Goal: Information Seeking & Learning: Check status

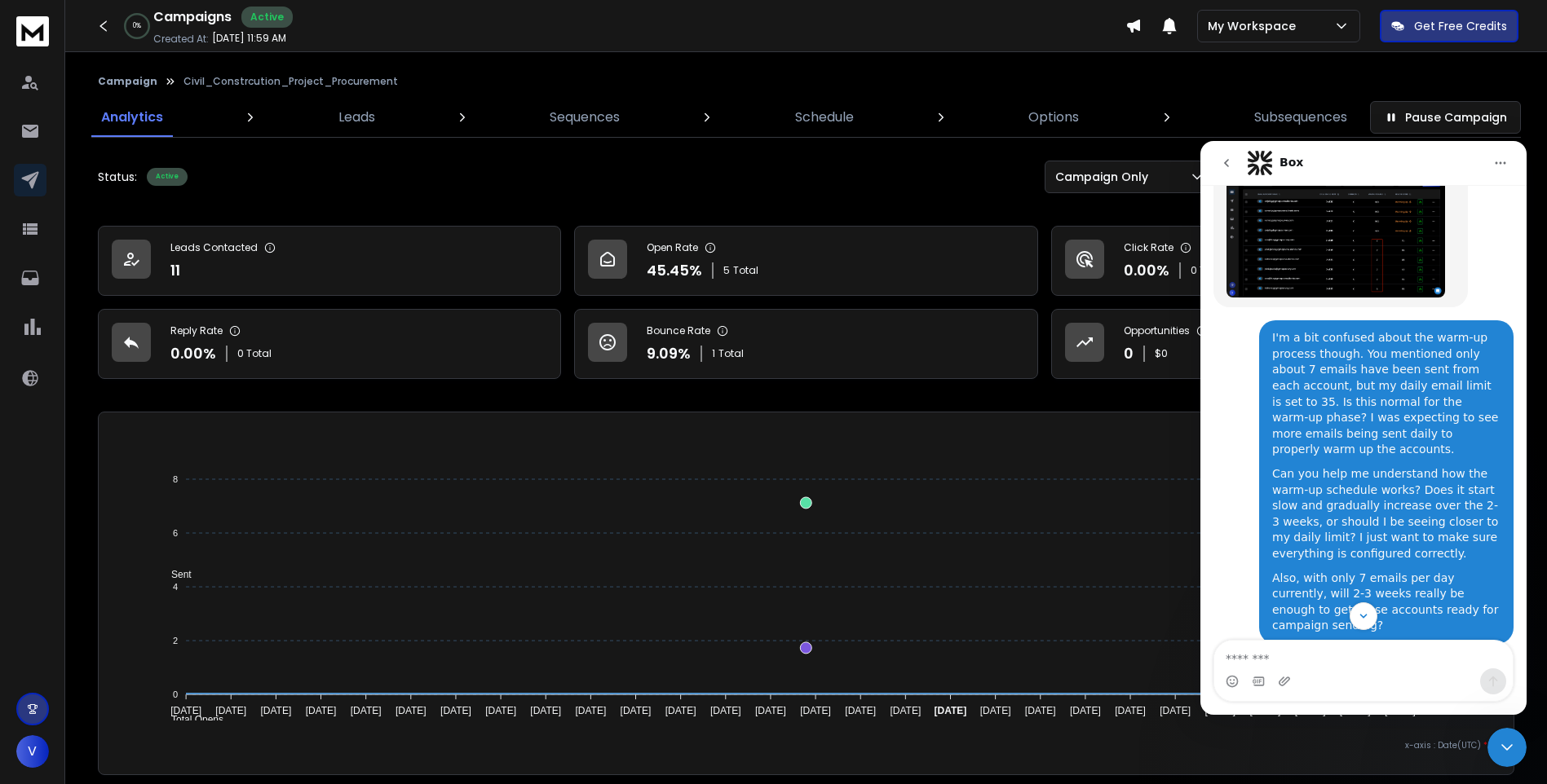
scroll to position [1500, 0]
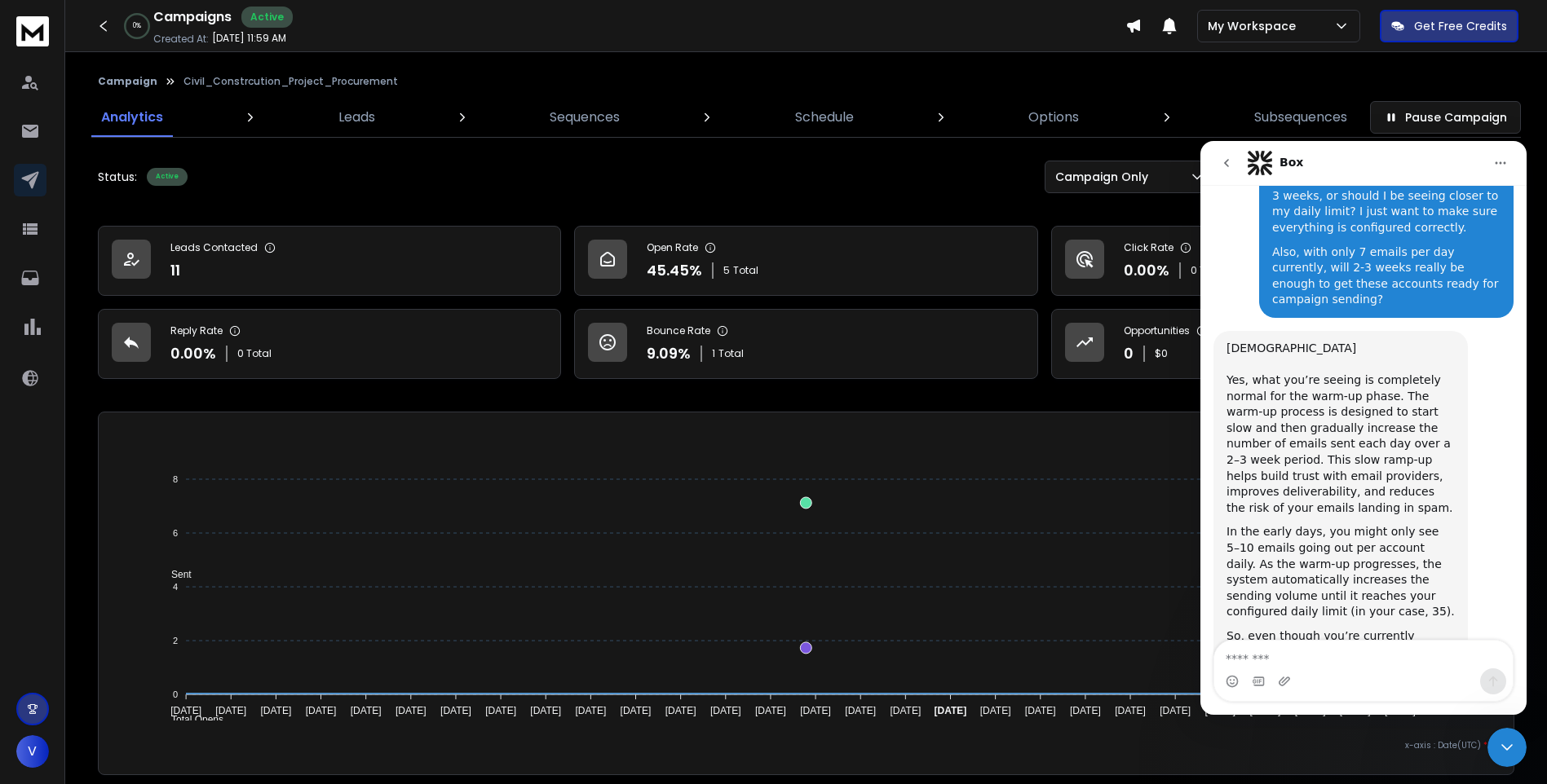
click at [472, 185] on div "Status: Active Pause Campaign Campaign Only Last 4 weeks [DATE] - [DATE]" at bounding box center [805, 177] width 1416 height 33
click at [610, 190] on div "Status: Active Pause Campaign Campaign Only Last 4 weeks [DATE] - [DATE]" at bounding box center [805, 177] width 1416 height 33
click at [1513, 754] on icon "Close Intercom Messenger" at bounding box center [1507, 748] width 20 height 20
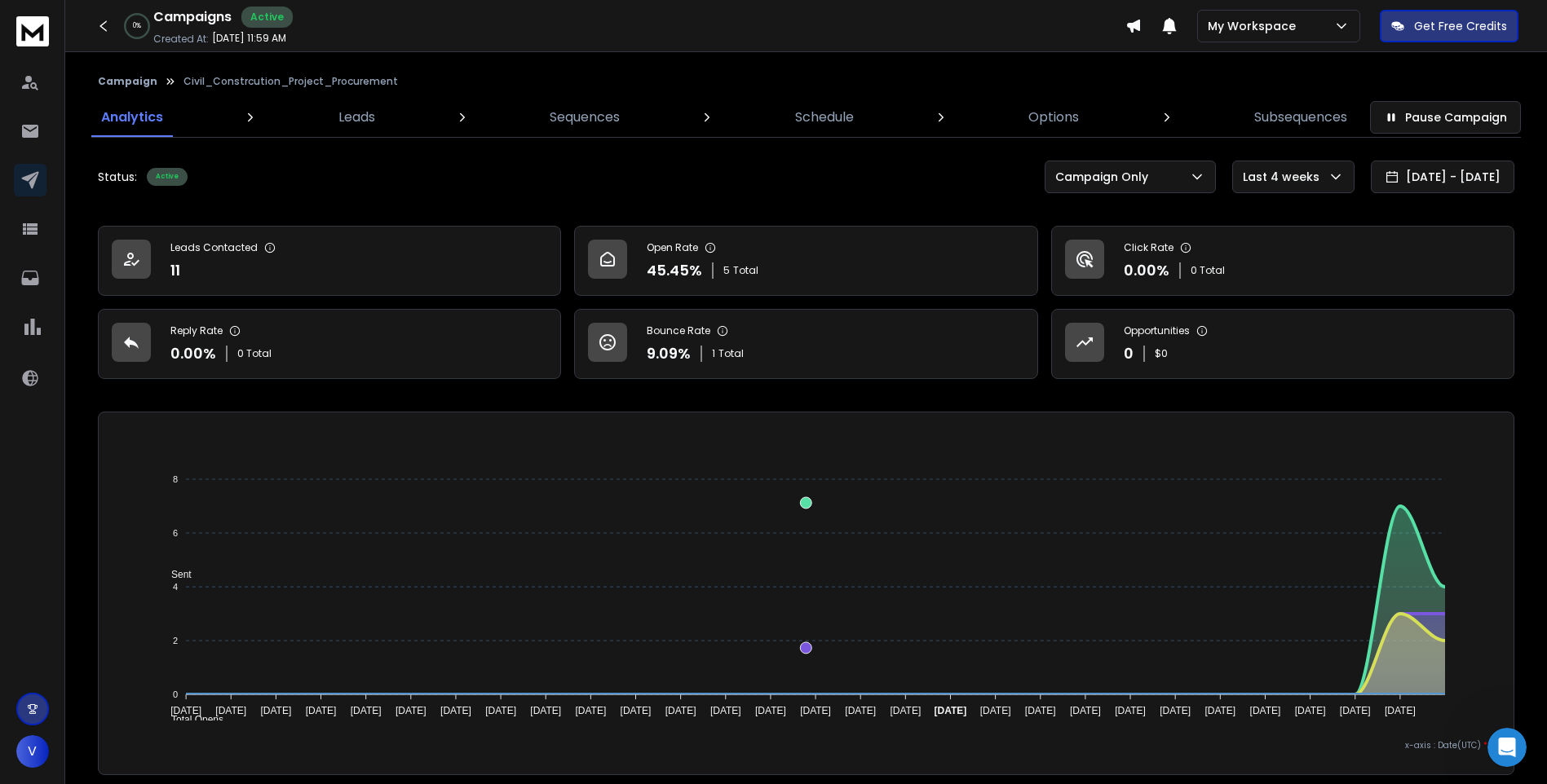
click at [751, 256] on div "Open Rate 45.45 % 5 Total" at bounding box center [702, 261] width 112 height 43
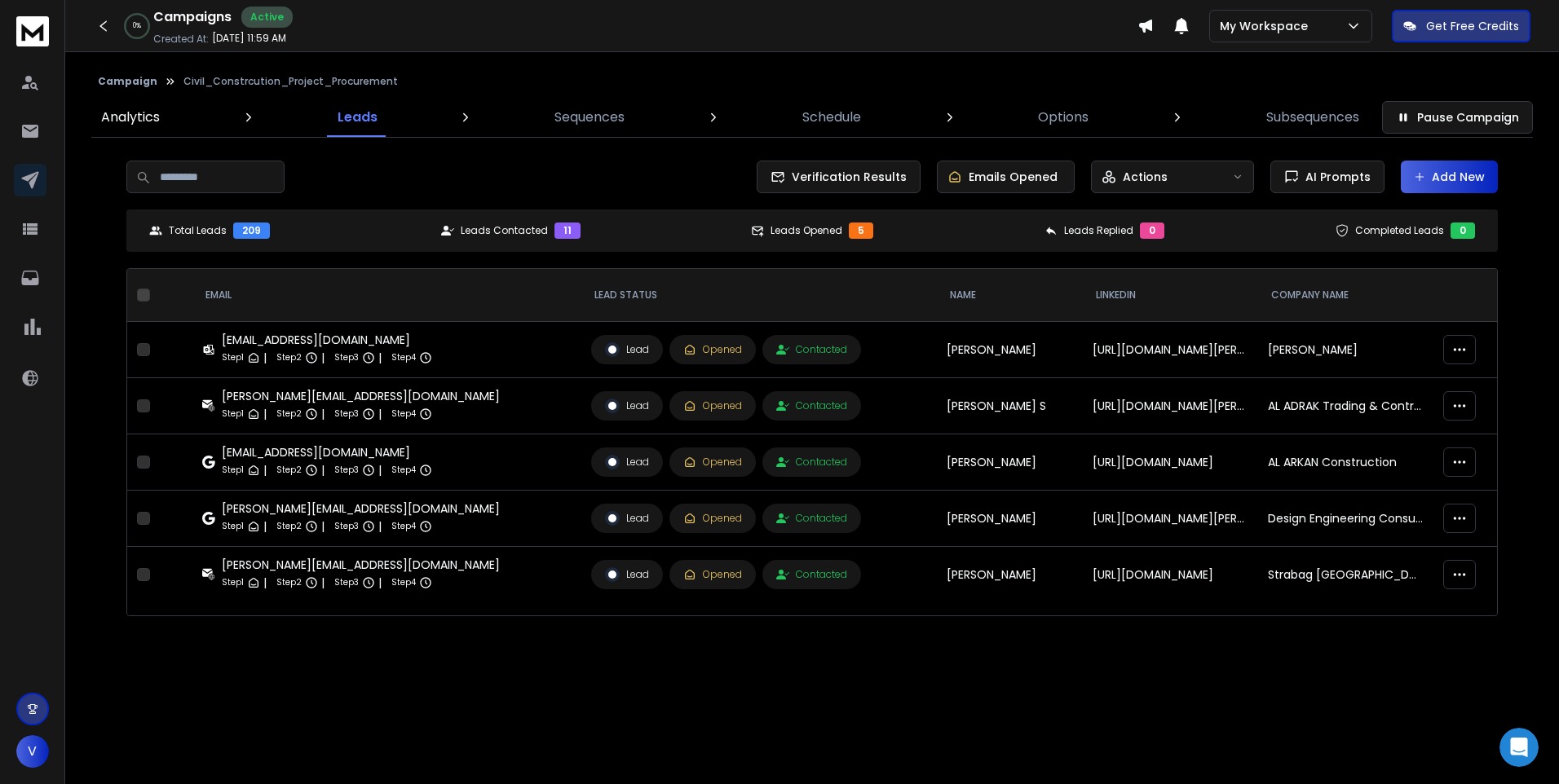
click at [147, 117] on p "Analytics" at bounding box center [131, 117] width 59 height 20
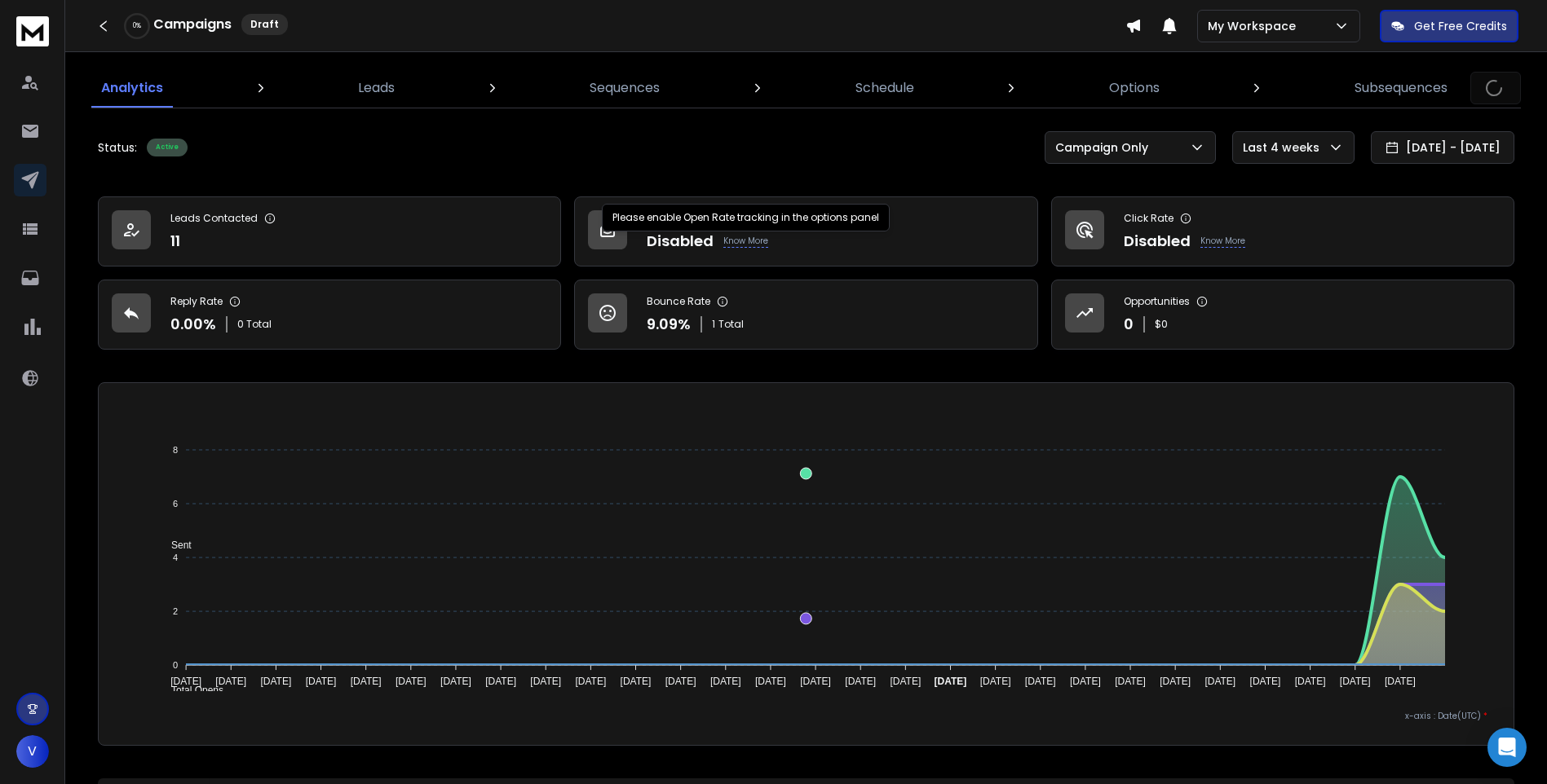
click at [738, 247] on p "Know More" at bounding box center [745, 241] width 44 height 13
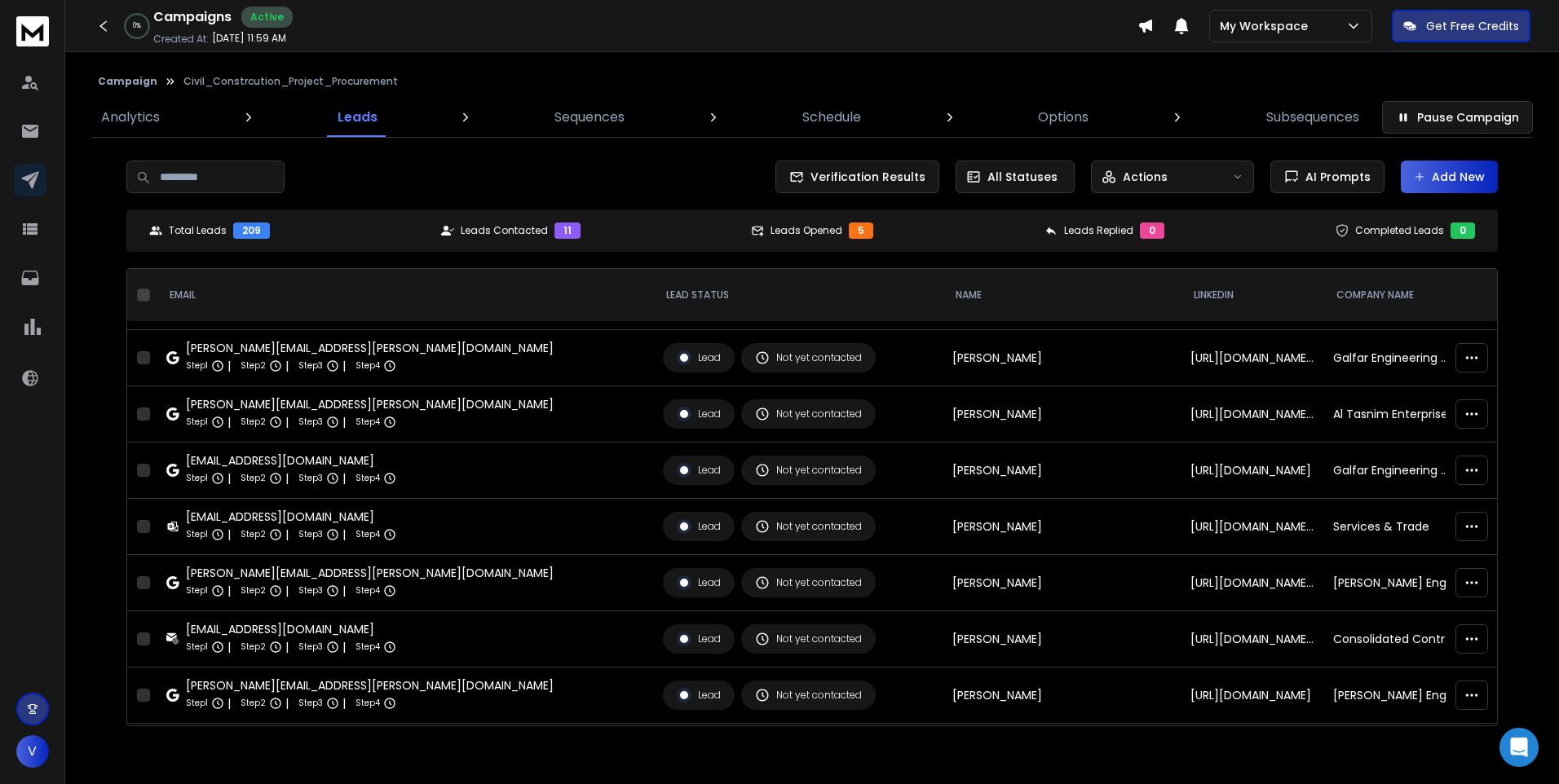
scroll to position [3358, 0]
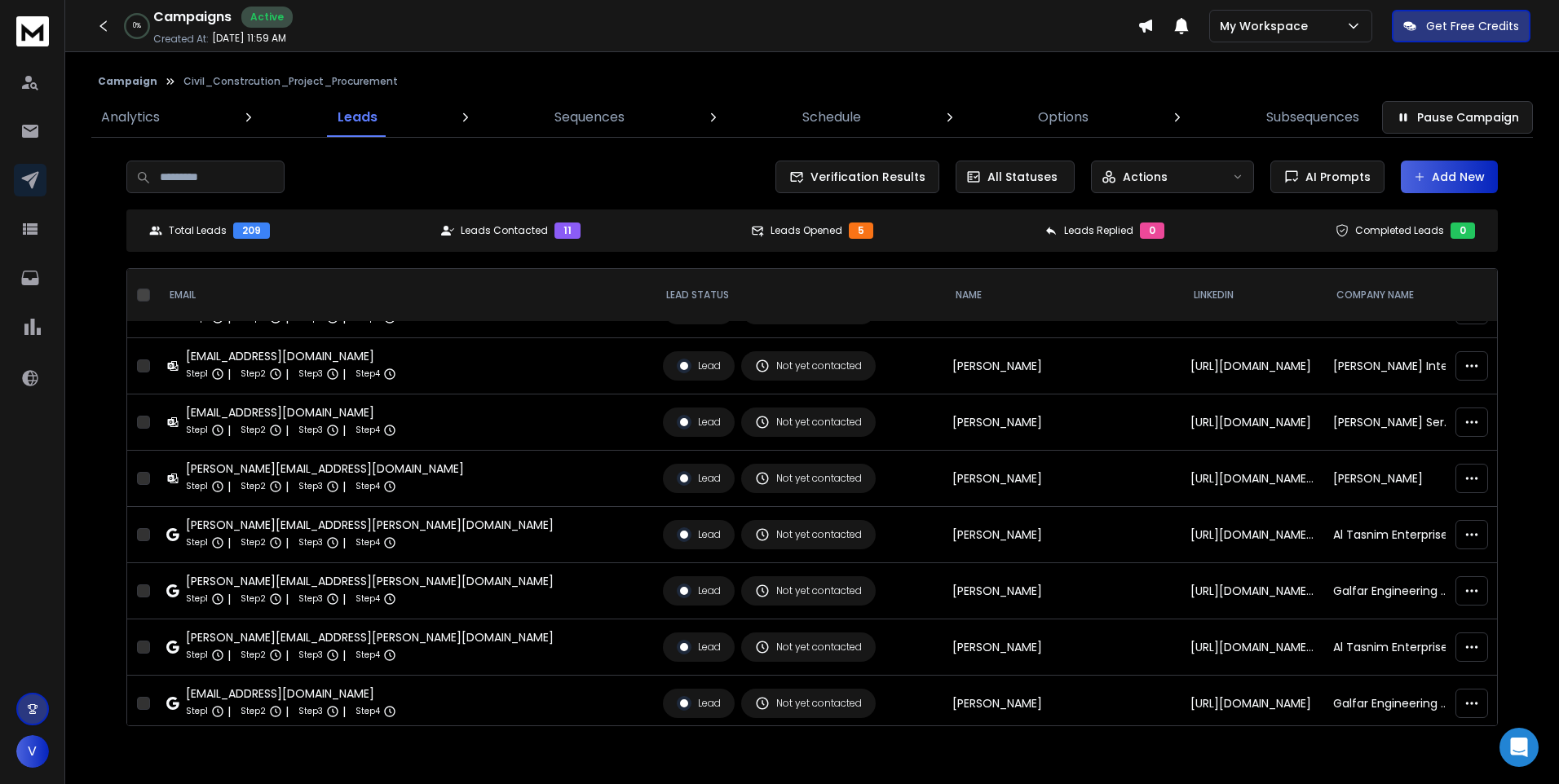
click at [640, 116] on div "Analytics Leads Sequences Schedule Options Subsequences" at bounding box center [730, 117] width 1278 height 39
click at [600, 113] on p "Sequences" at bounding box center [589, 117] width 70 height 20
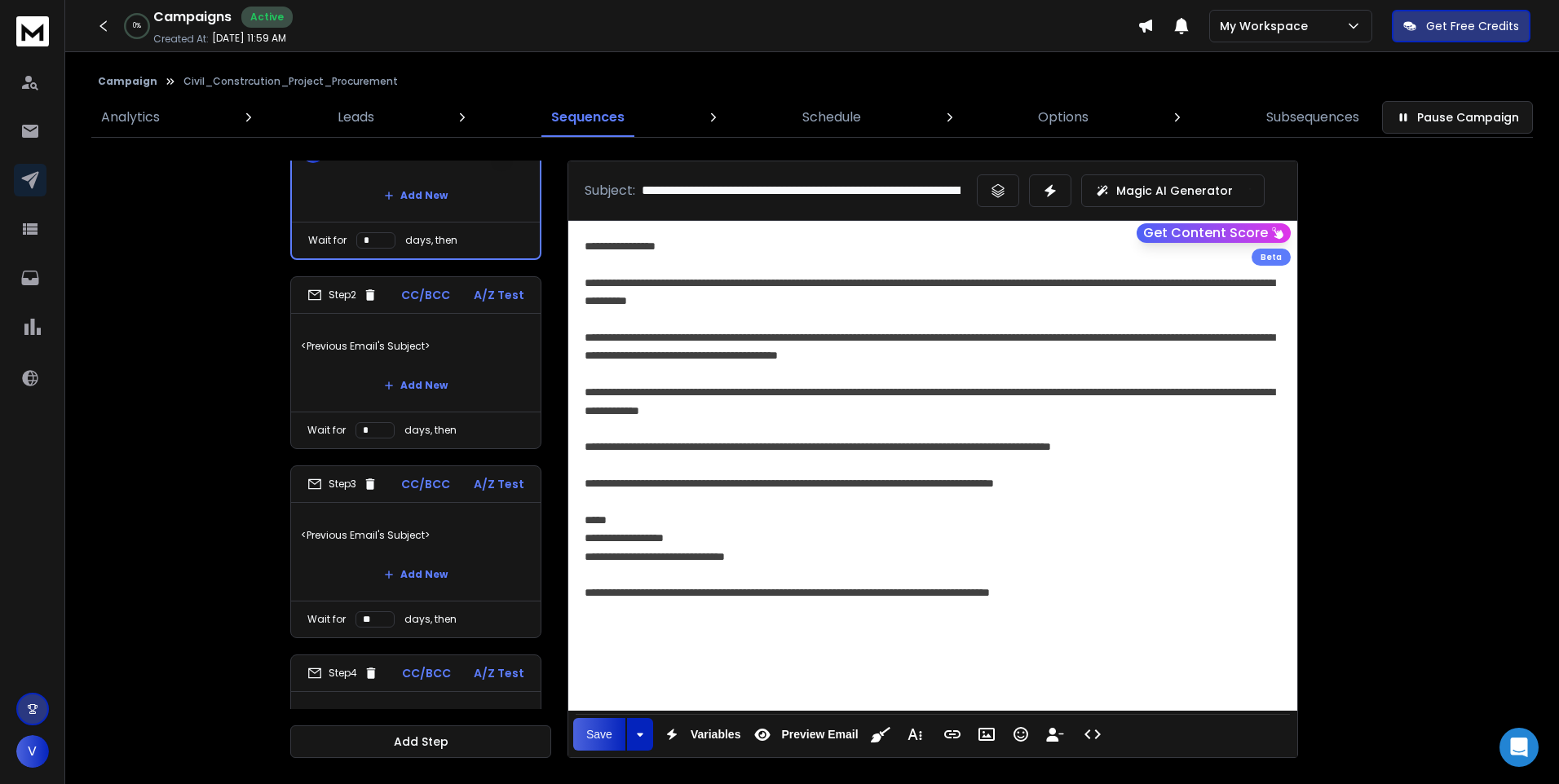
scroll to position [284, 0]
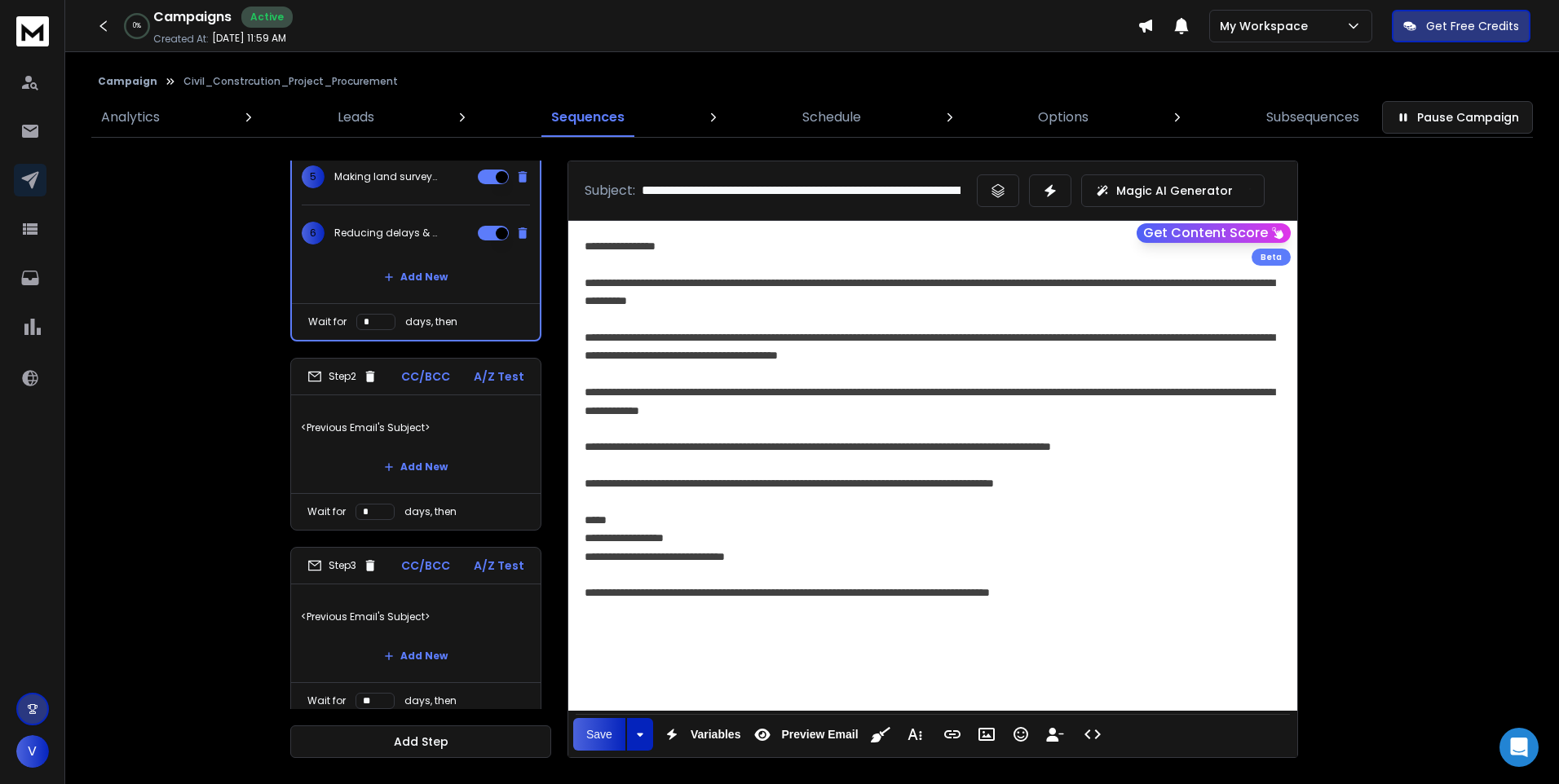
click at [380, 423] on p "<Previous Email's Subject>" at bounding box center [416, 427] width 230 height 45
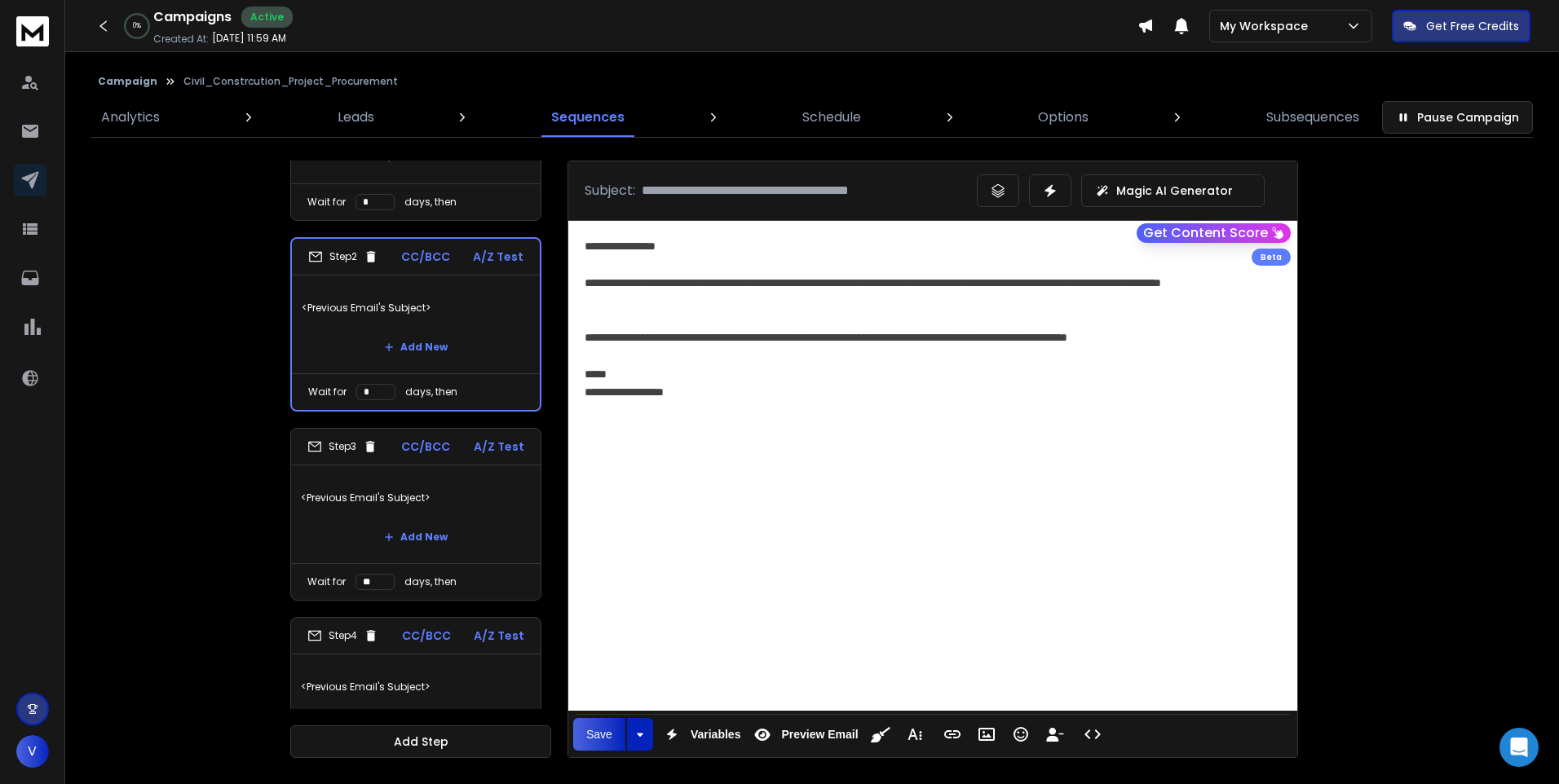
scroll to position [408, 0]
click at [425, 494] on p "<Previous Email's Subject>" at bounding box center [416, 494] width 230 height 45
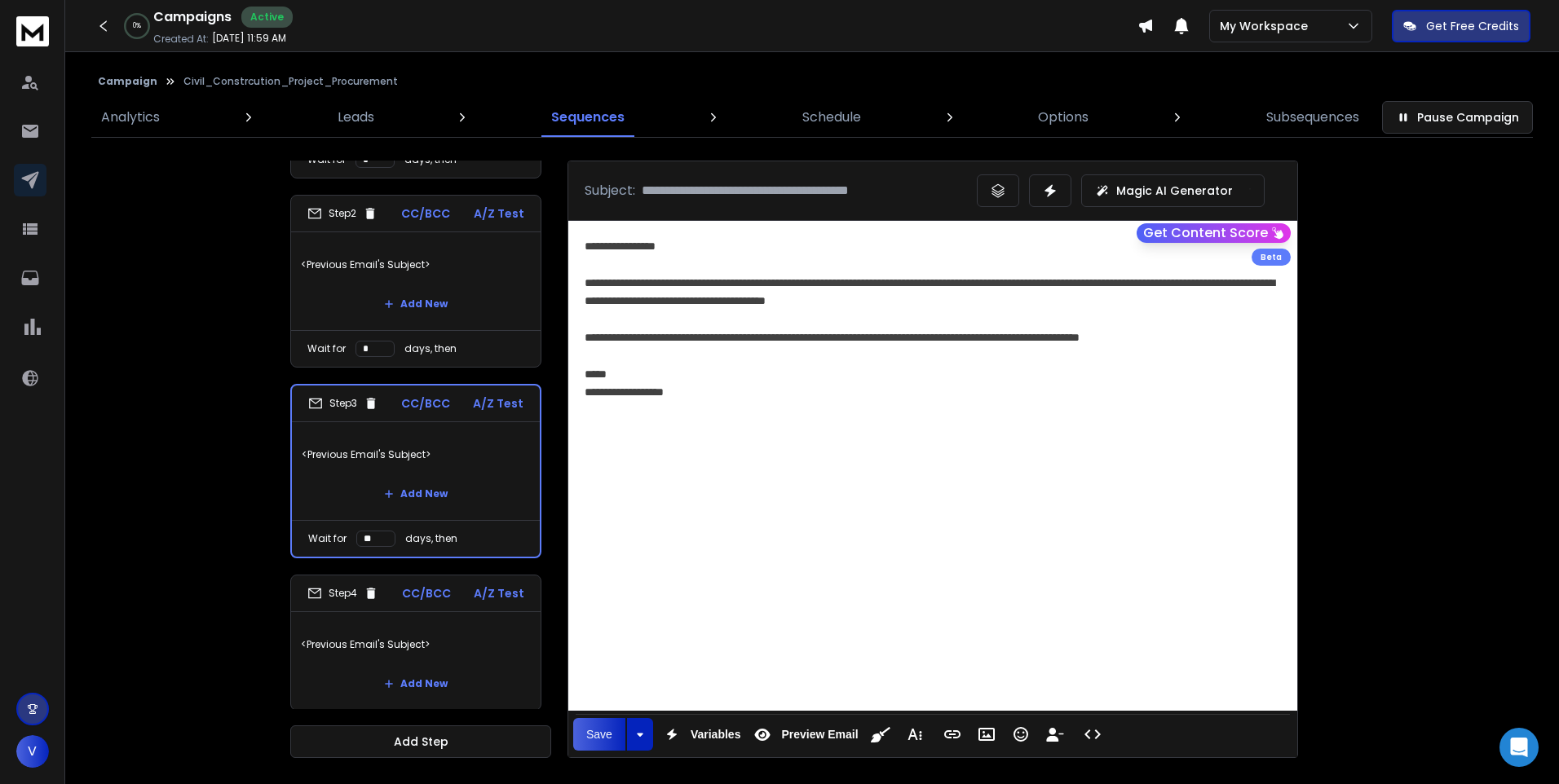
scroll to position [447, 0]
click at [410, 632] on p "<Previous Email's Subject>" at bounding box center [416, 643] width 230 height 45
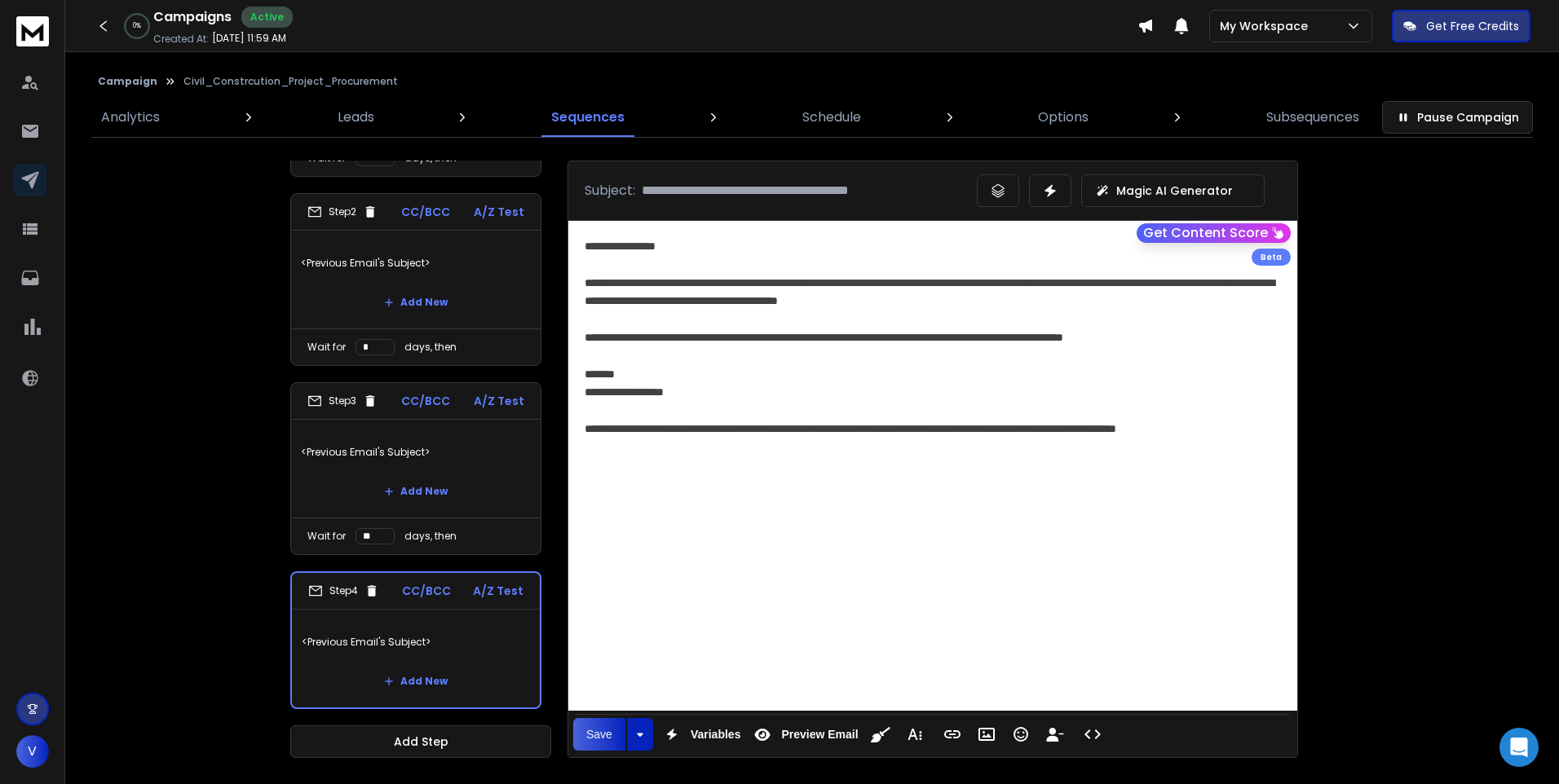
scroll to position [0, 0]
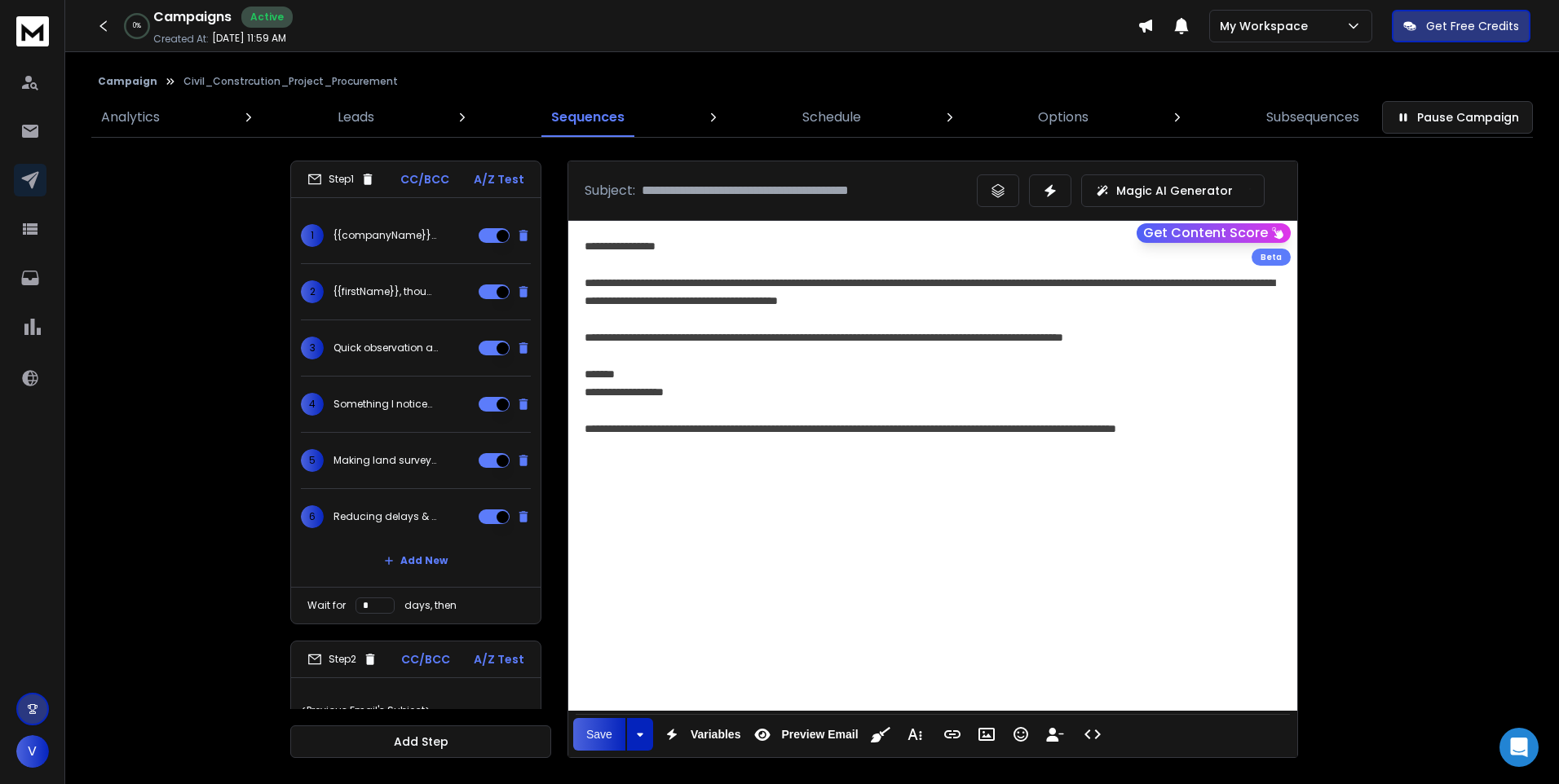
click at [27, 23] on img at bounding box center [32, 31] width 33 height 30
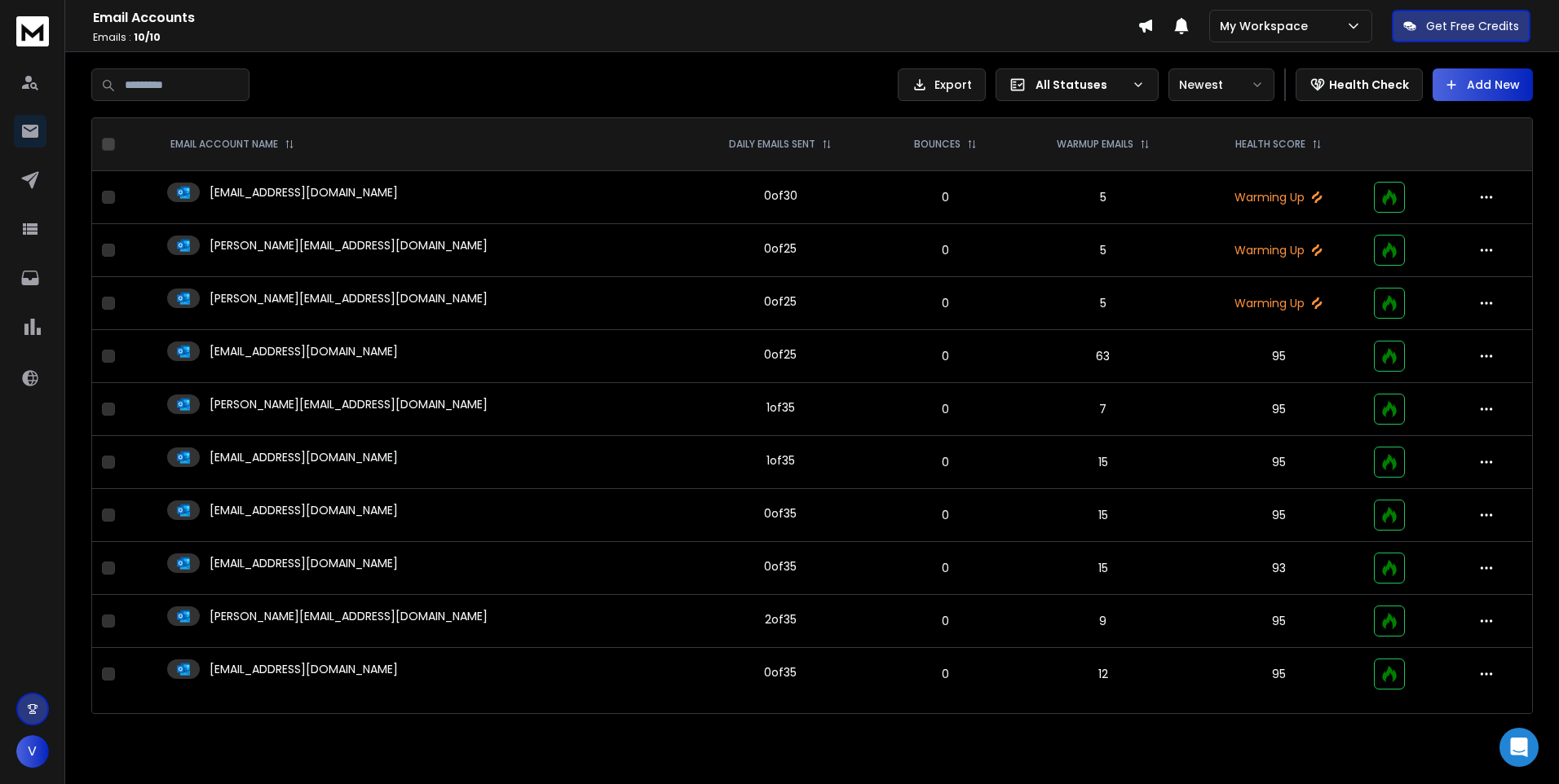
click at [456, 783] on html "Get only verified leads with our AI-powered Lead Finder, starting at $22/mo Try…" at bounding box center [779, 392] width 1559 height 784
click at [22, 281] on icon at bounding box center [29, 278] width 17 height 15
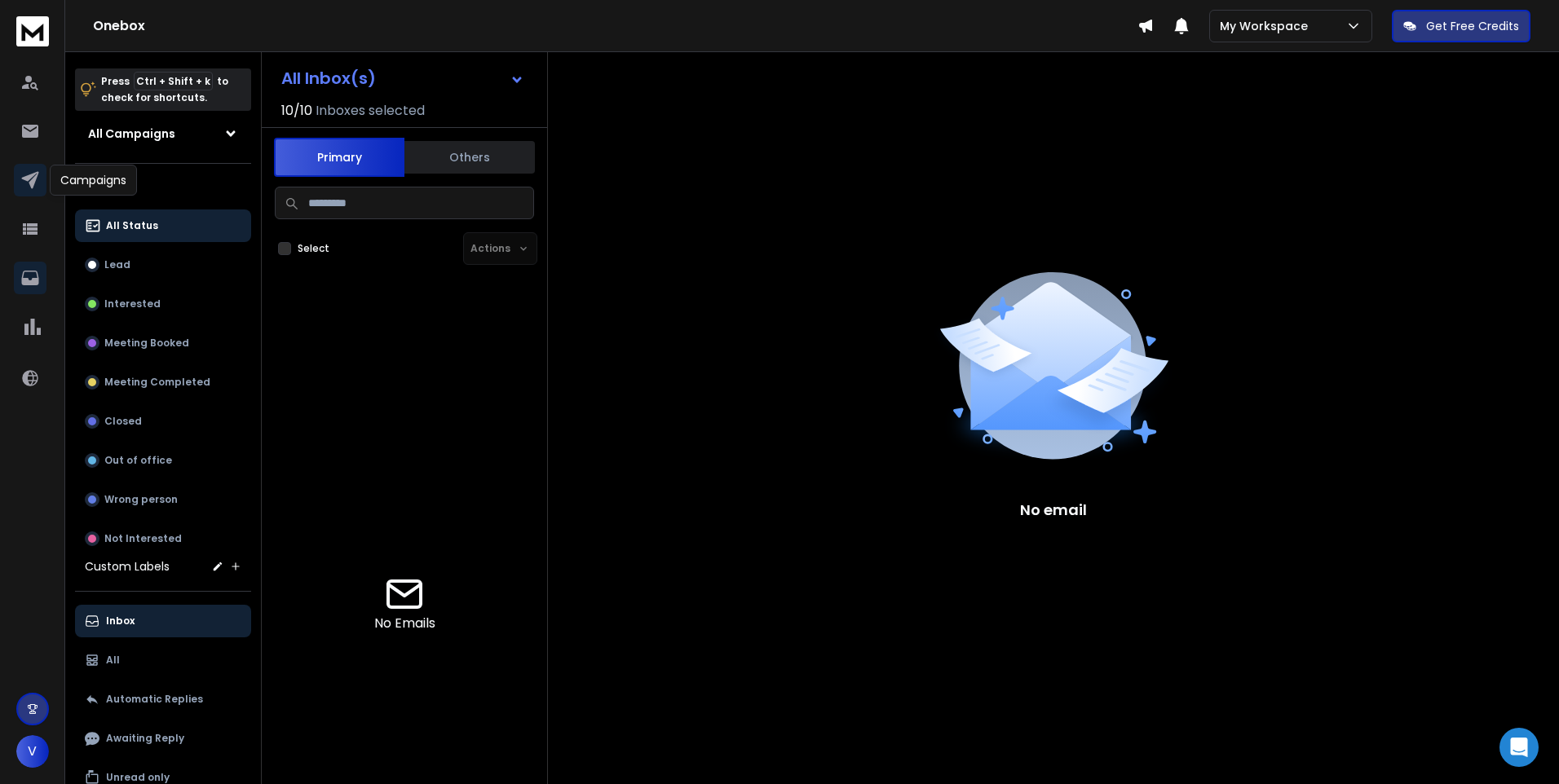
click at [25, 181] on icon at bounding box center [30, 180] width 20 height 20
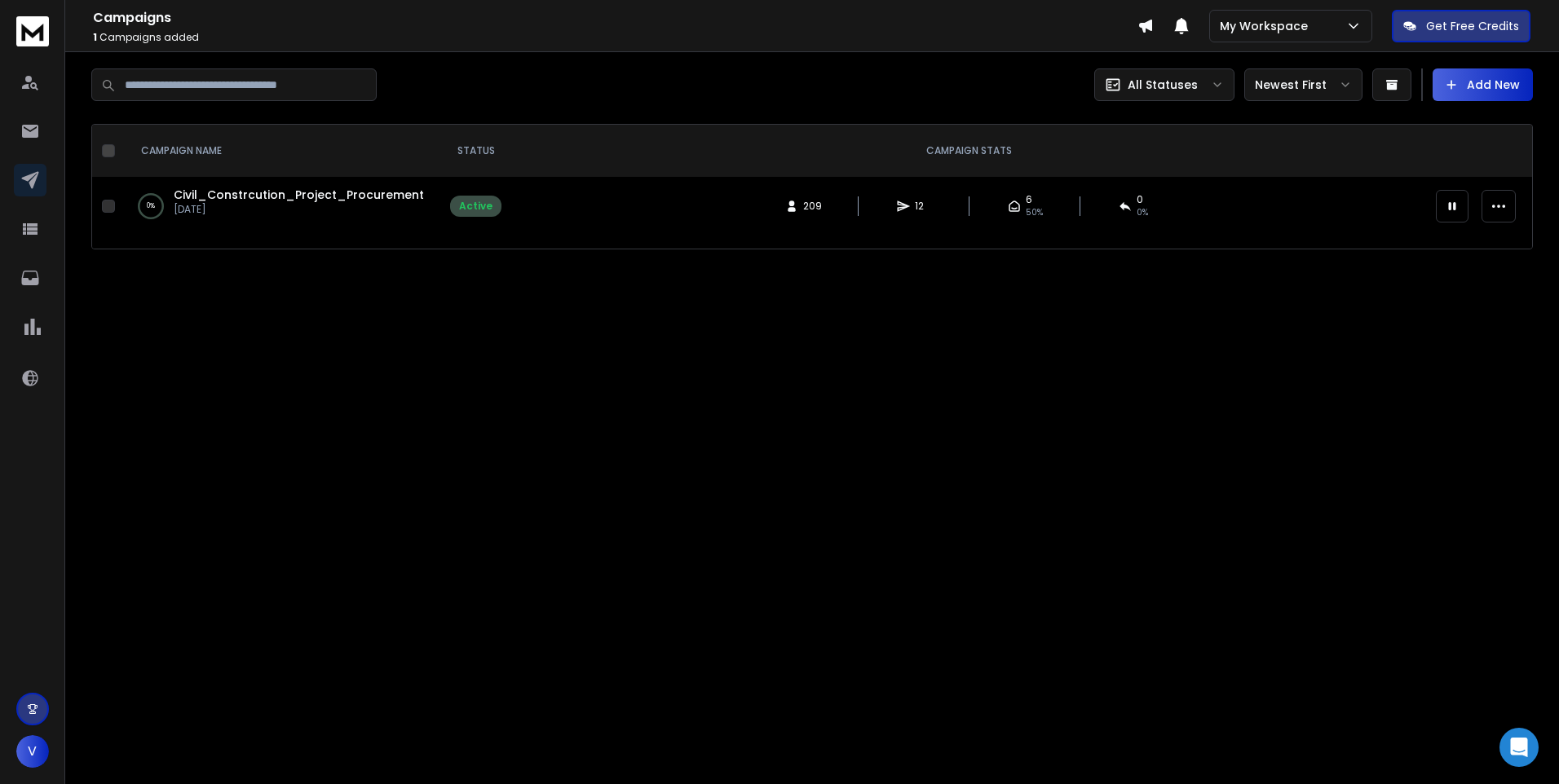
click at [199, 194] on span "Civil_Constrcution_Project_Procurement" at bounding box center [299, 194] width 251 height 16
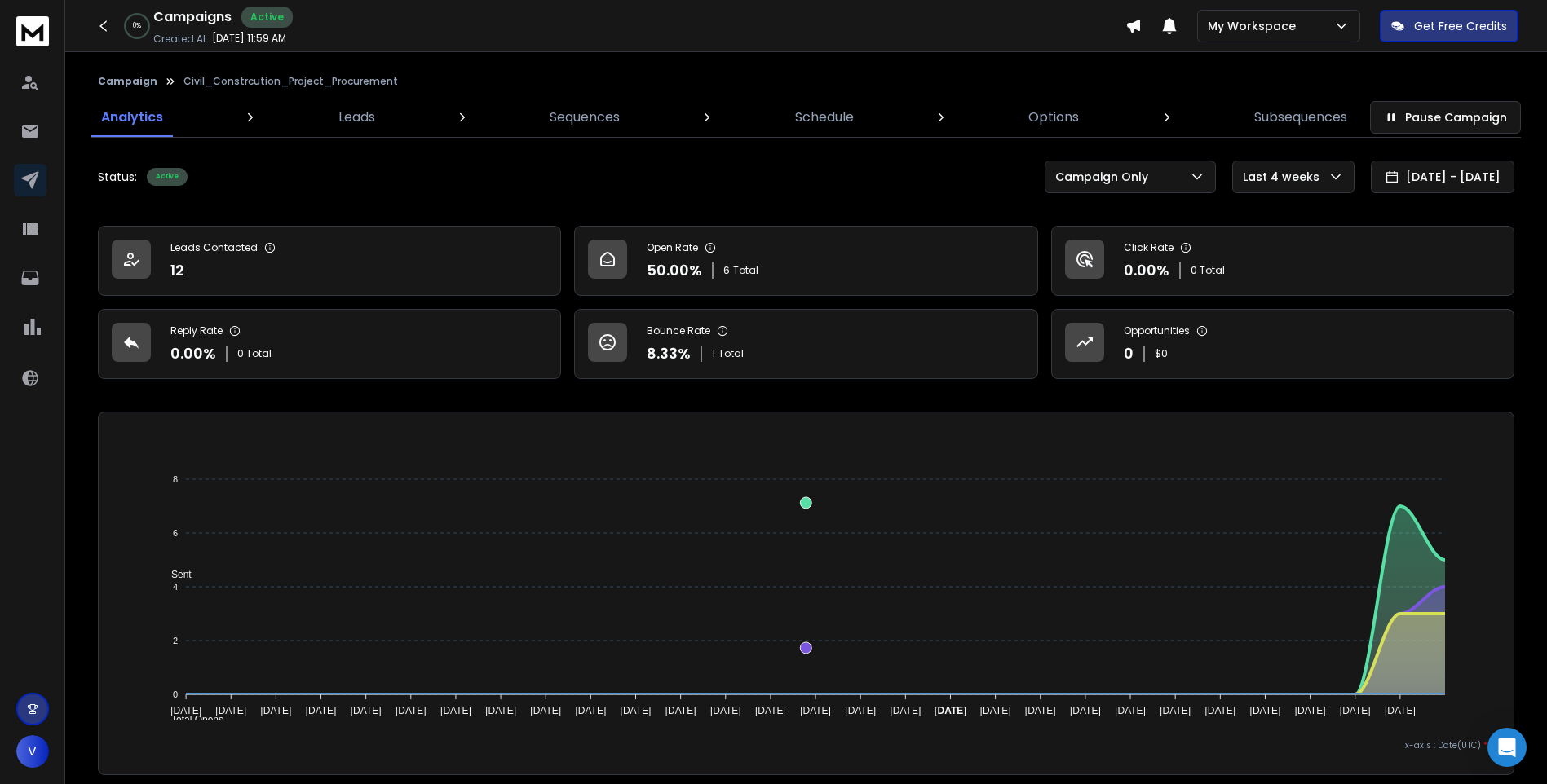
click at [734, 257] on div "Open Rate 50.00 % 6 Total" at bounding box center [702, 261] width 112 height 43
